Goal: Navigation & Orientation: Understand site structure

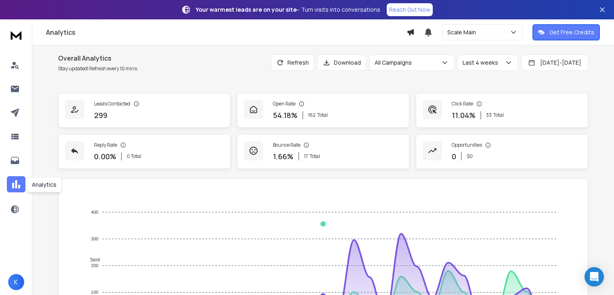
scroll to position [181, 0]
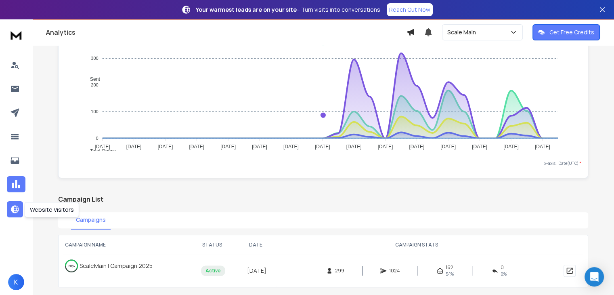
click at [15, 206] on icon at bounding box center [15, 209] width 10 height 10
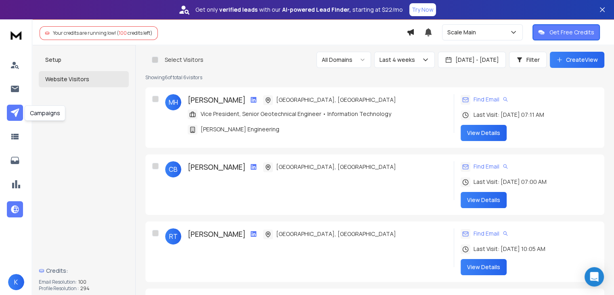
click at [12, 115] on icon at bounding box center [15, 113] width 10 height 10
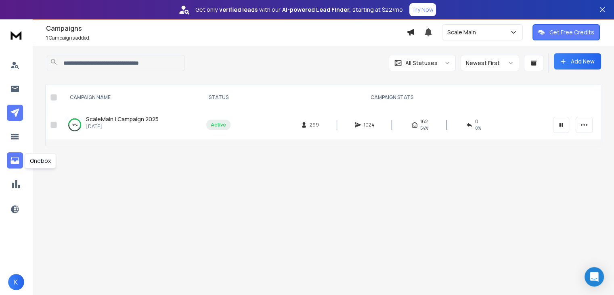
click at [15, 162] on icon at bounding box center [15, 160] width 10 height 10
